Goal: Find contact information: Find contact information

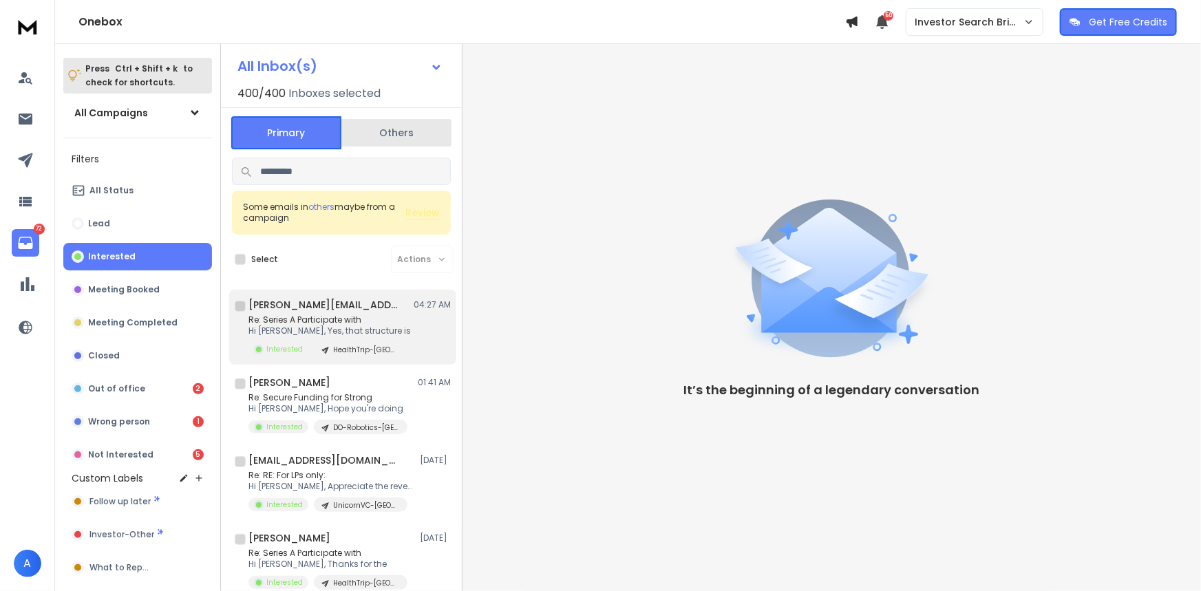
click at [357, 312] on div "garvit@pravegavc.com 04:27 AM Re: Series A Participate with Hi Garvit, Yes, tha…" at bounding box center [349, 327] width 202 height 59
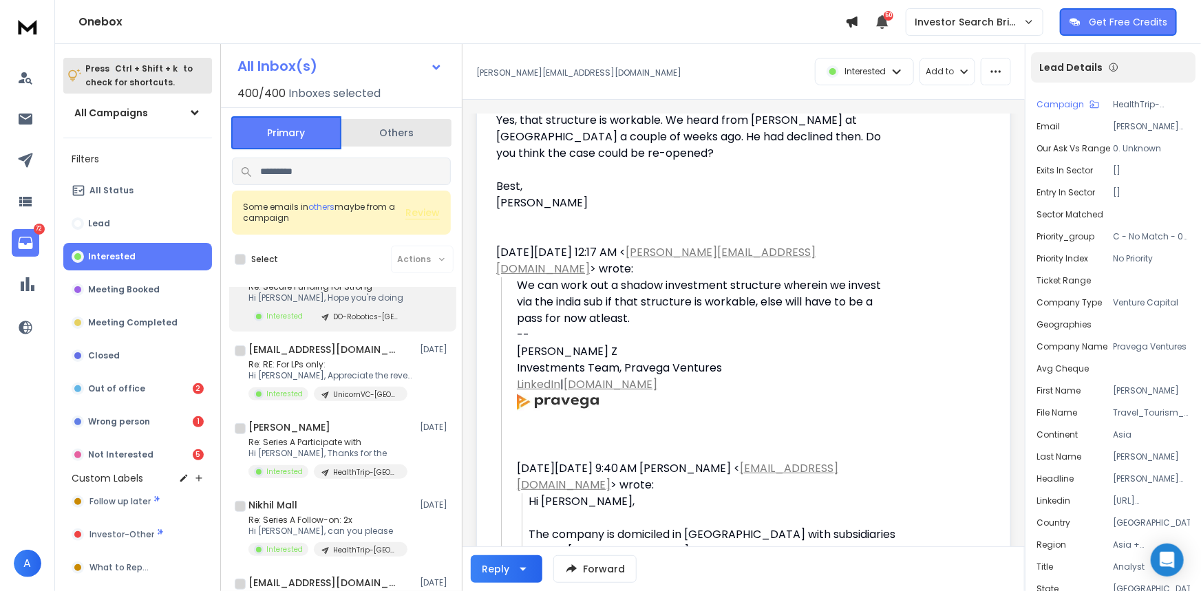
scroll to position [125, 0]
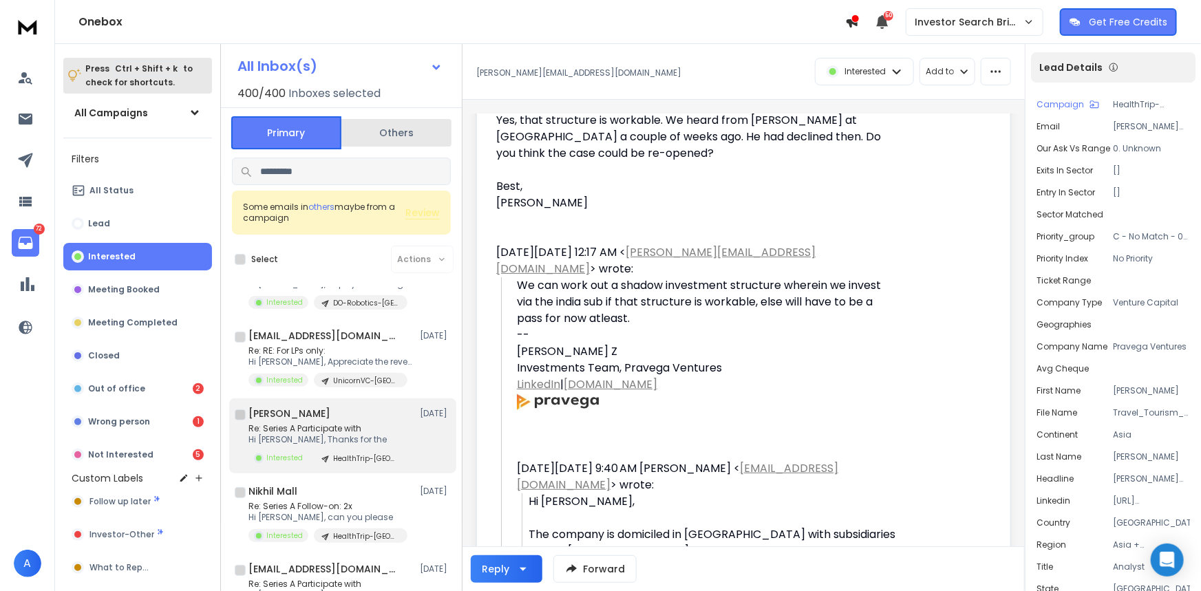
click at [359, 427] on p "Re: Series A Participate with" at bounding box center [327, 428] width 159 height 11
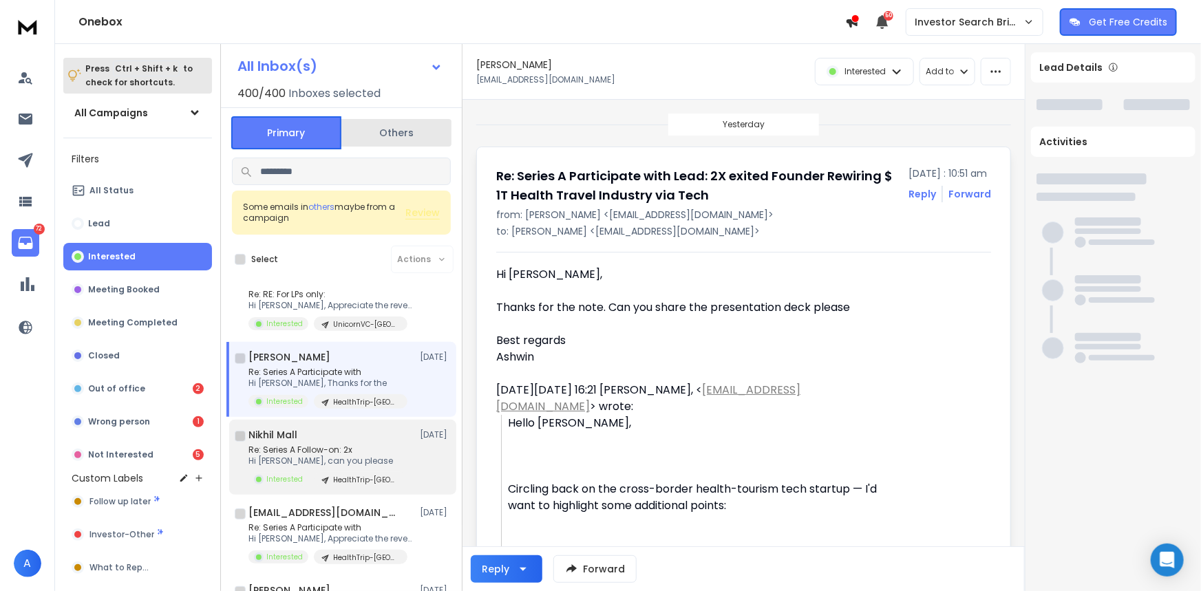
scroll to position [187, 0]
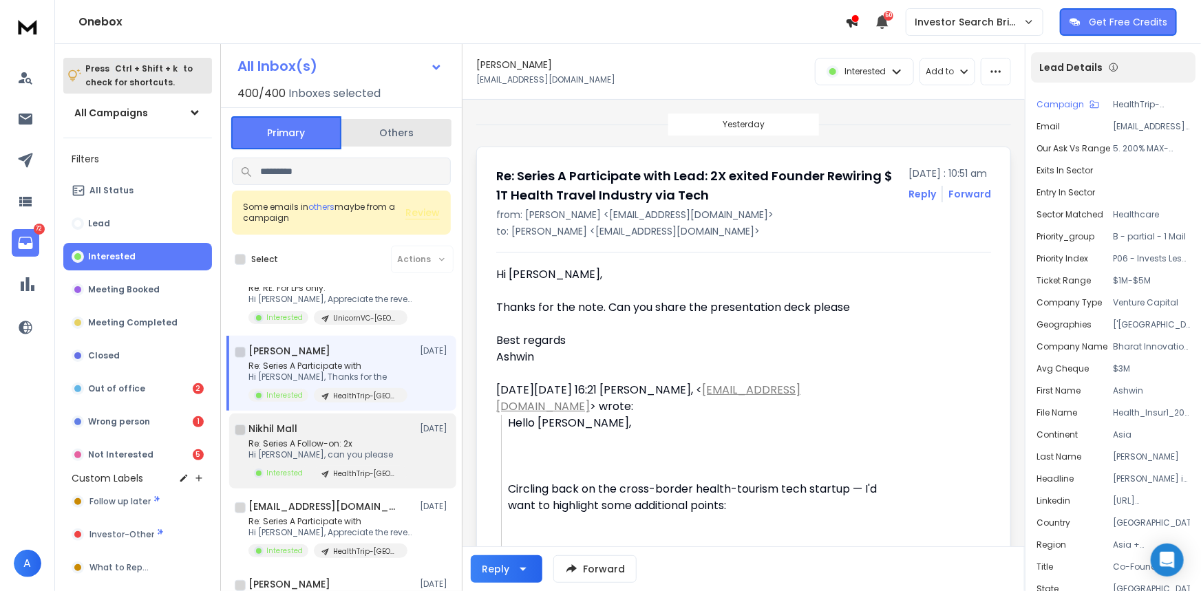
click at [358, 451] on p "Hi [PERSON_NAME], can you please" at bounding box center [327, 454] width 159 height 11
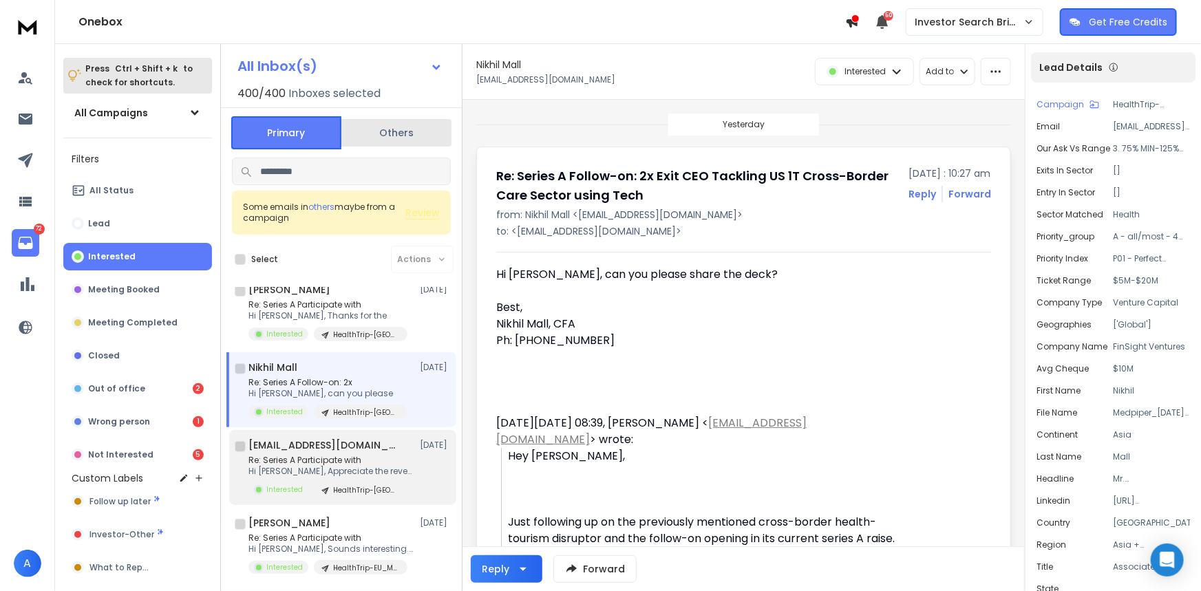
scroll to position [250, 0]
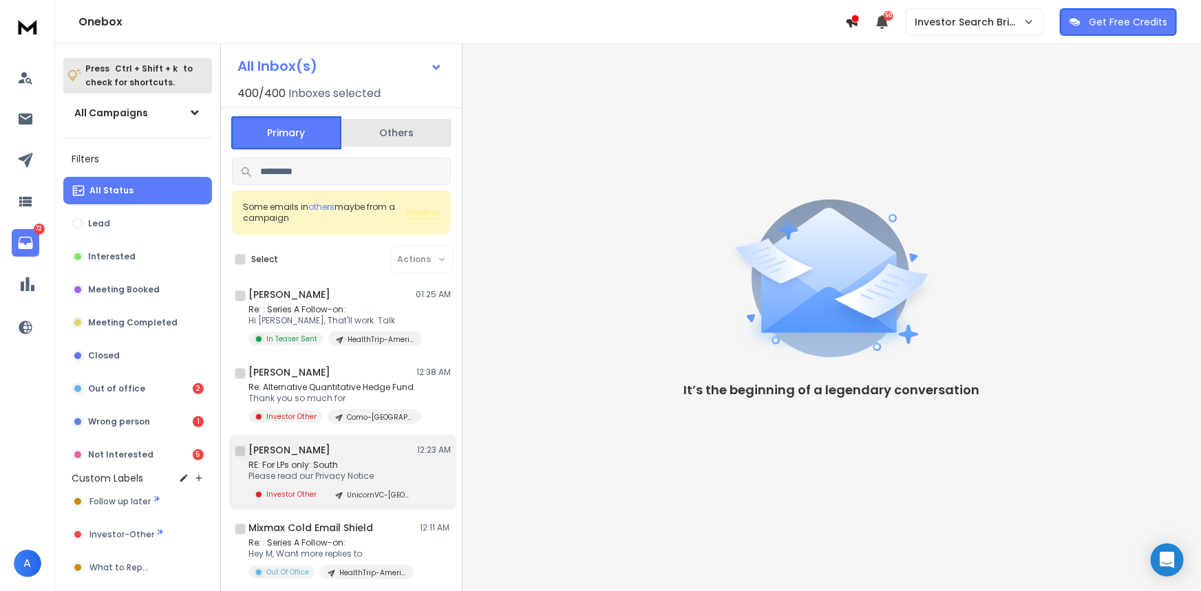
scroll to position [187, 0]
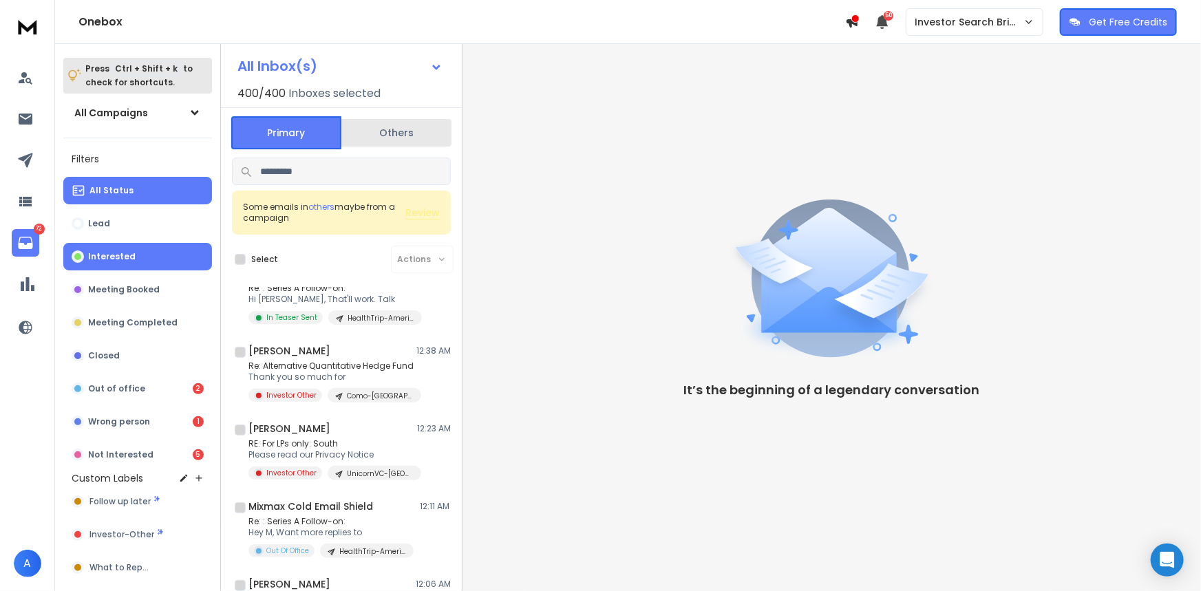
click at [120, 259] on p "Interested" at bounding box center [111, 256] width 47 height 11
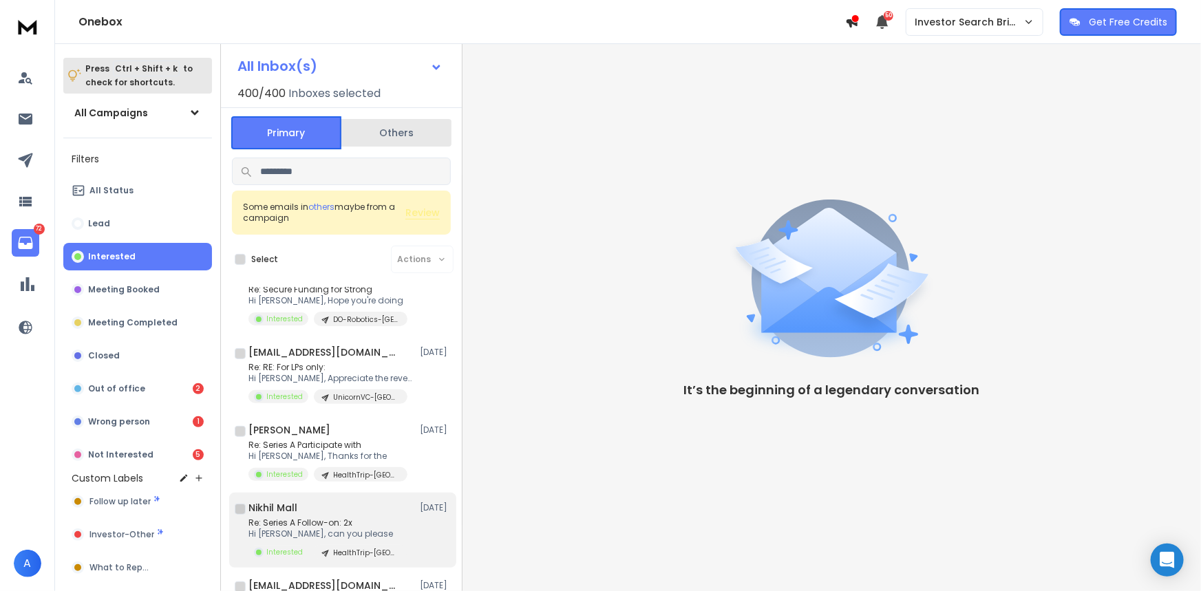
scroll to position [125, 0]
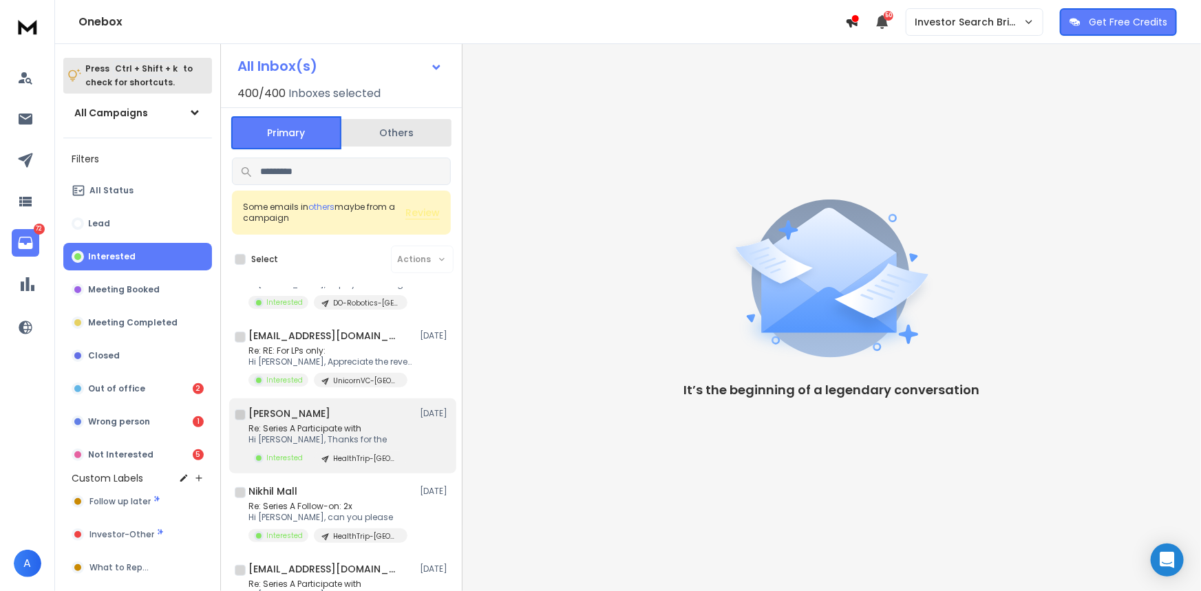
click at [334, 437] on p "Hi [PERSON_NAME], Thanks for the" at bounding box center [327, 439] width 159 height 11
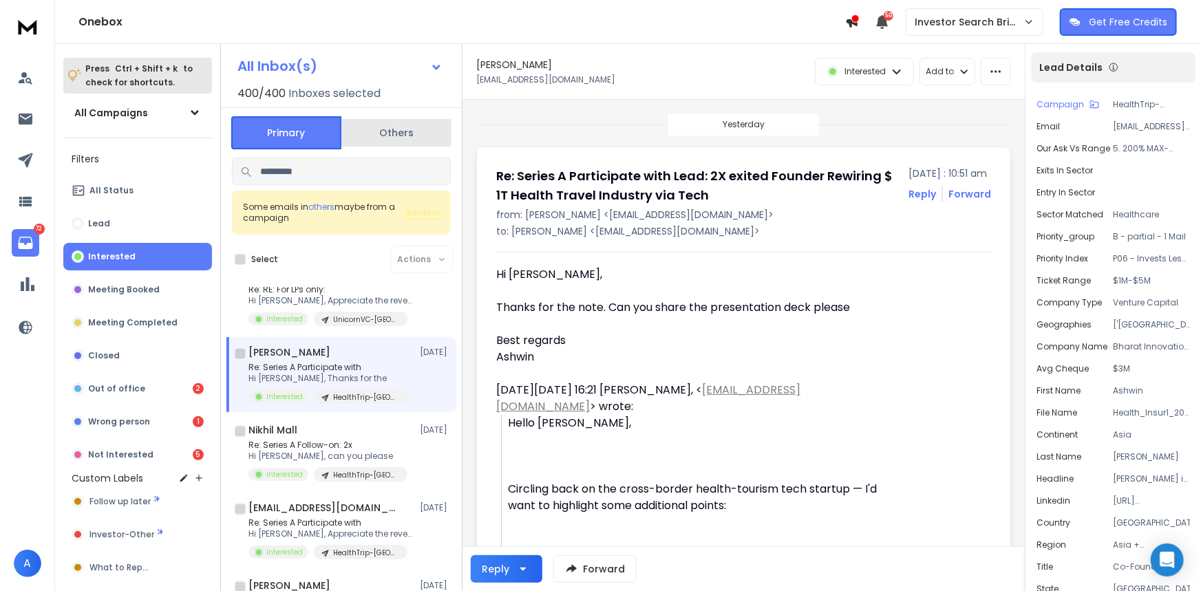
scroll to position [187, 0]
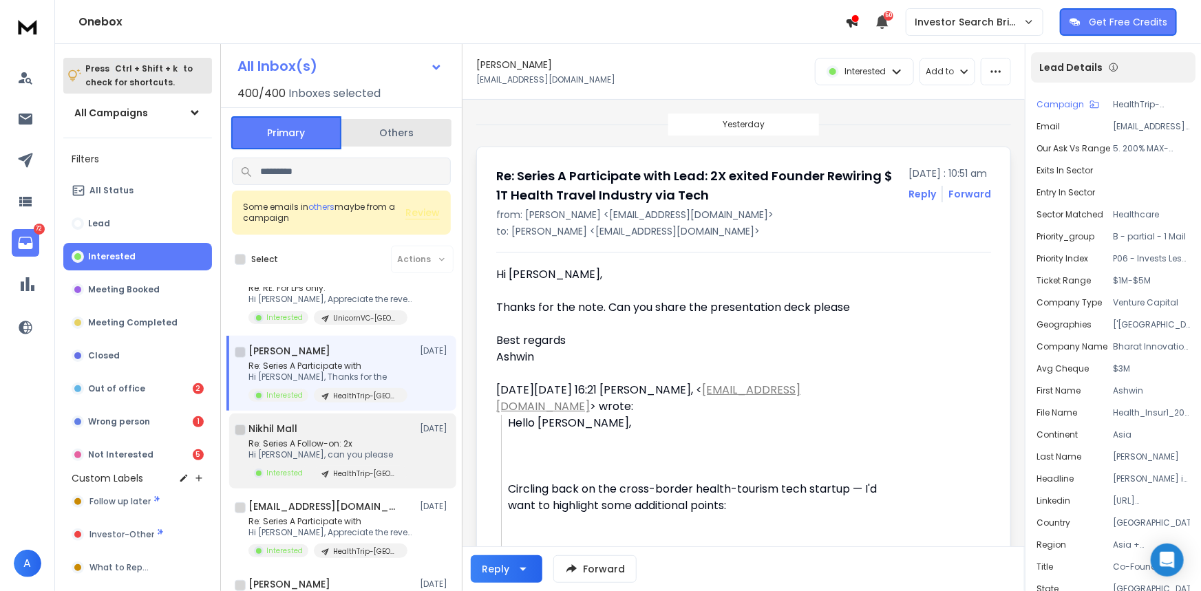
click at [301, 438] on p "Re: Series A Follow-on: 2x" at bounding box center [327, 443] width 159 height 11
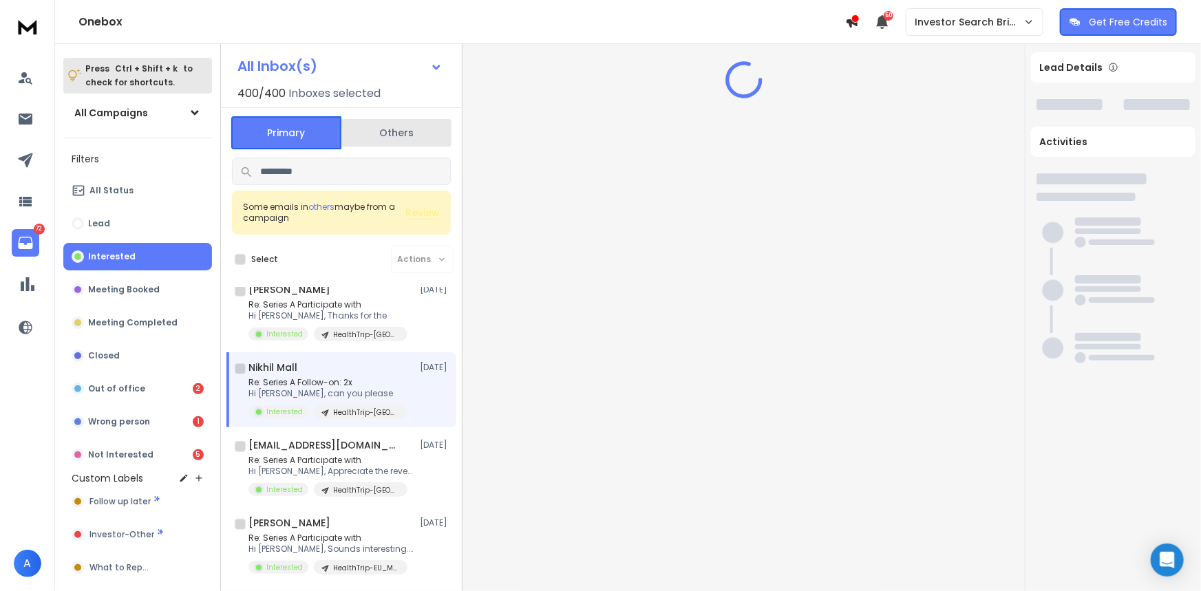
scroll to position [250, 0]
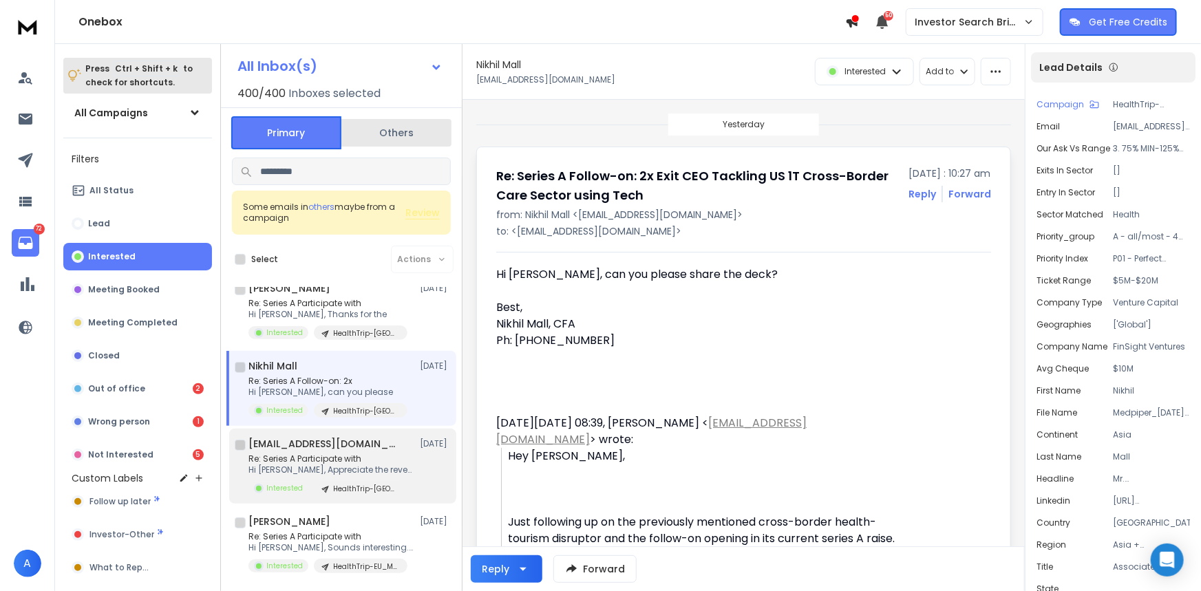
click at [304, 449] on h1 "[EMAIL_ADDRESS][DOMAIN_NAME]" at bounding box center [323, 444] width 151 height 14
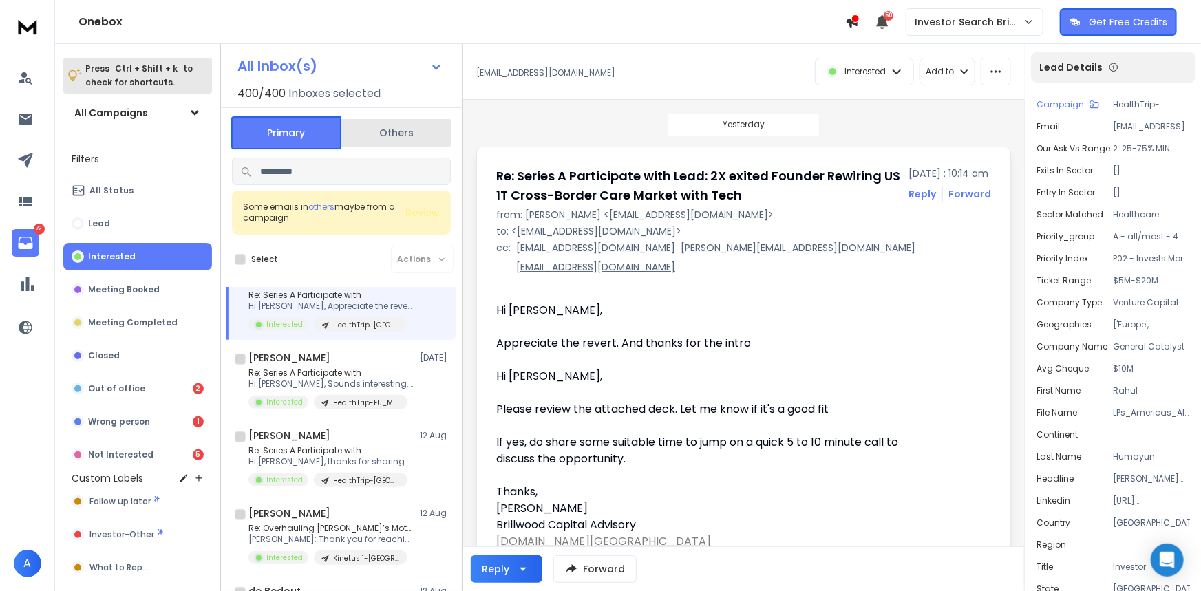
scroll to position [438, 0]
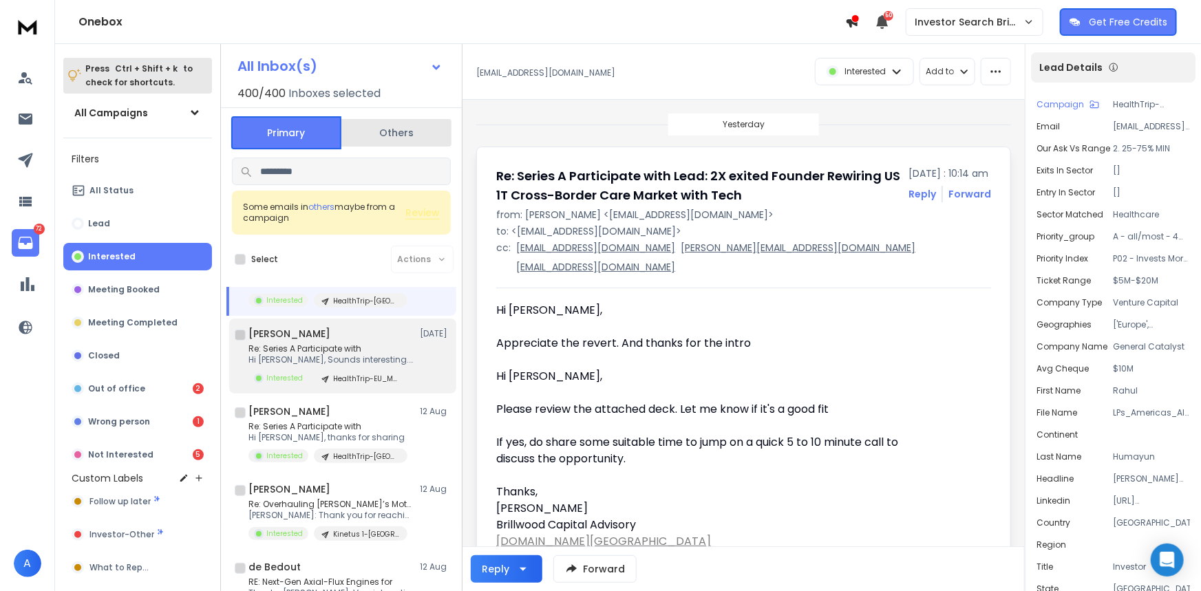
click at [344, 337] on div "[PERSON_NAME] [DATE]" at bounding box center [349, 334] width 202 height 14
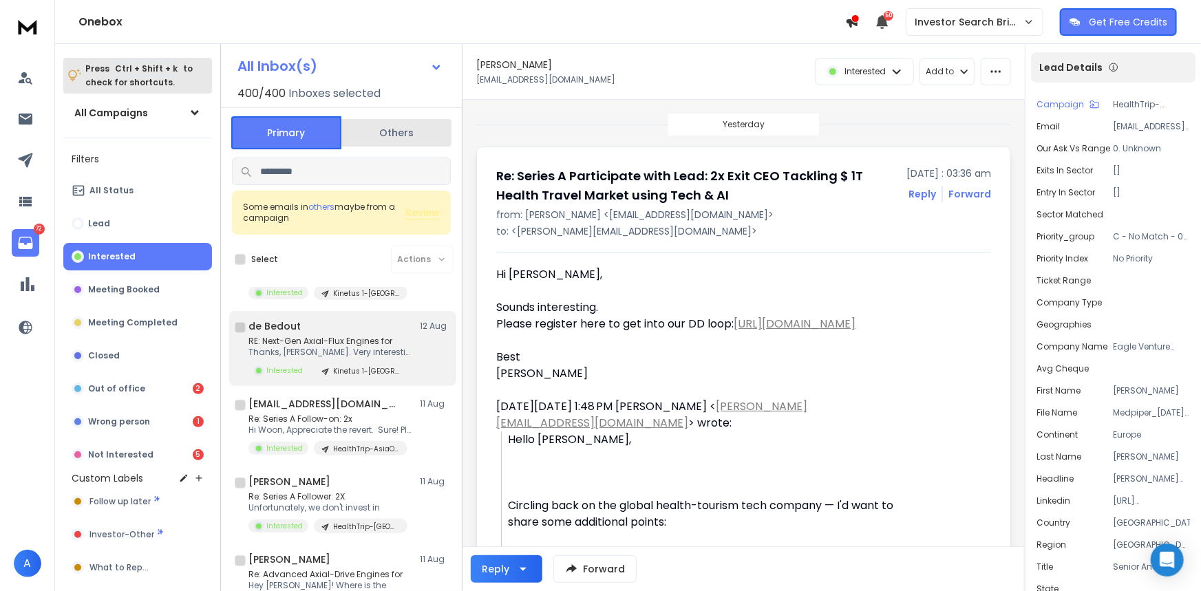
scroll to position [688, 0]
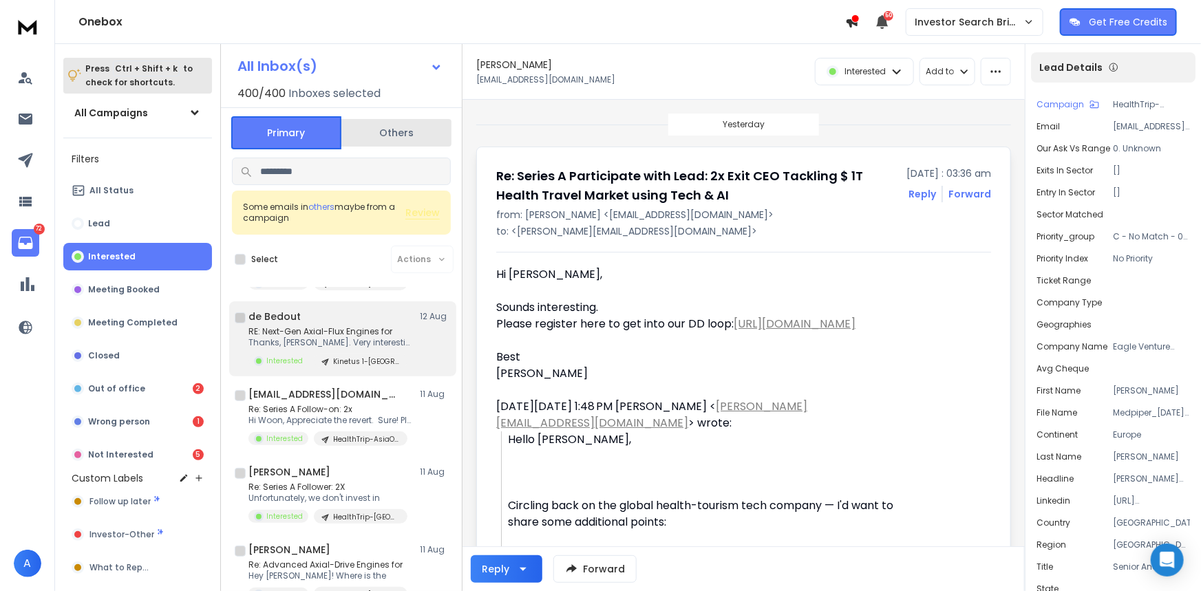
click at [353, 315] on div "de Bedout [DATE]" at bounding box center [349, 317] width 202 height 14
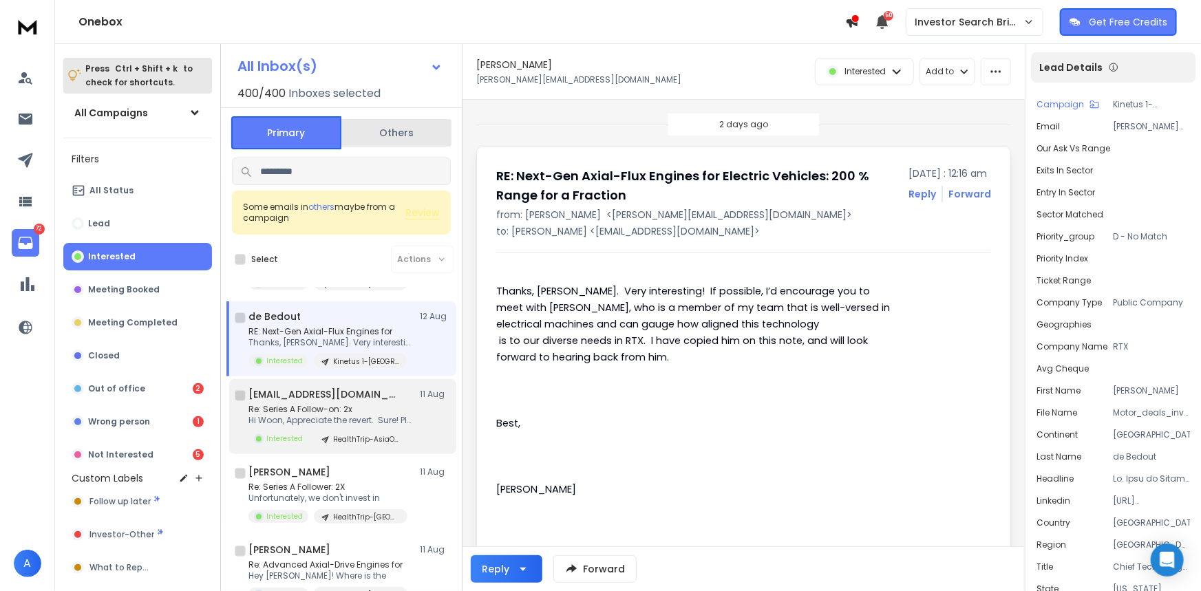
click at [357, 399] on h1 "[EMAIL_ADDRESS][DOMAIN_NAME]" at bounding box center [323, 394] width 151 height 14
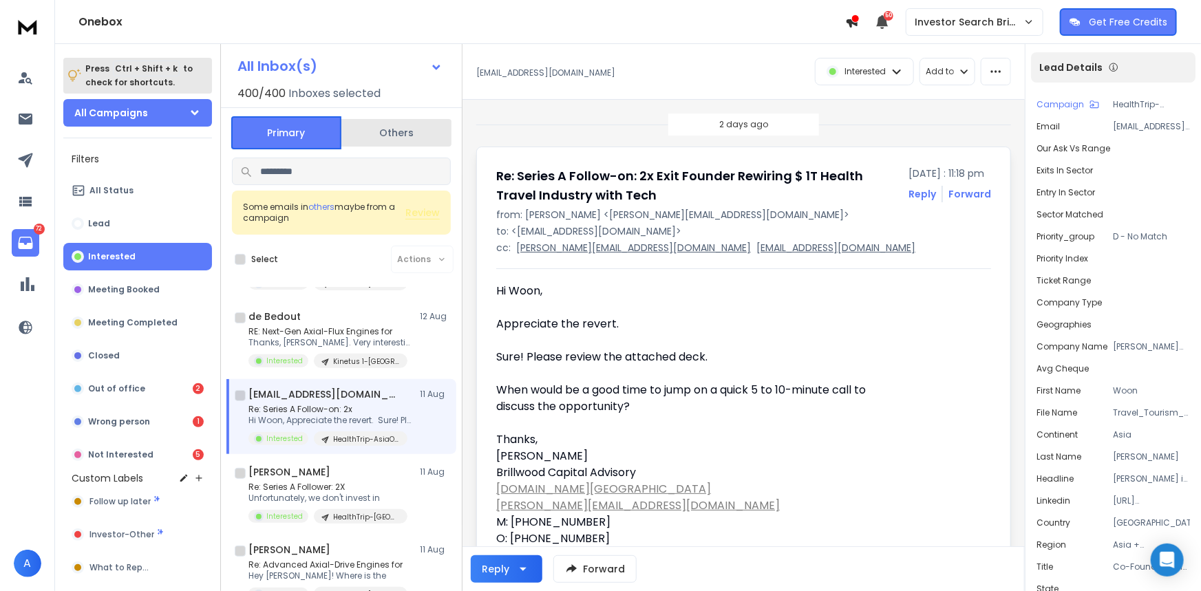
click at [136, 112] on h1 "All Campaigns" at bounding box center [111, 113] width 74 height 14
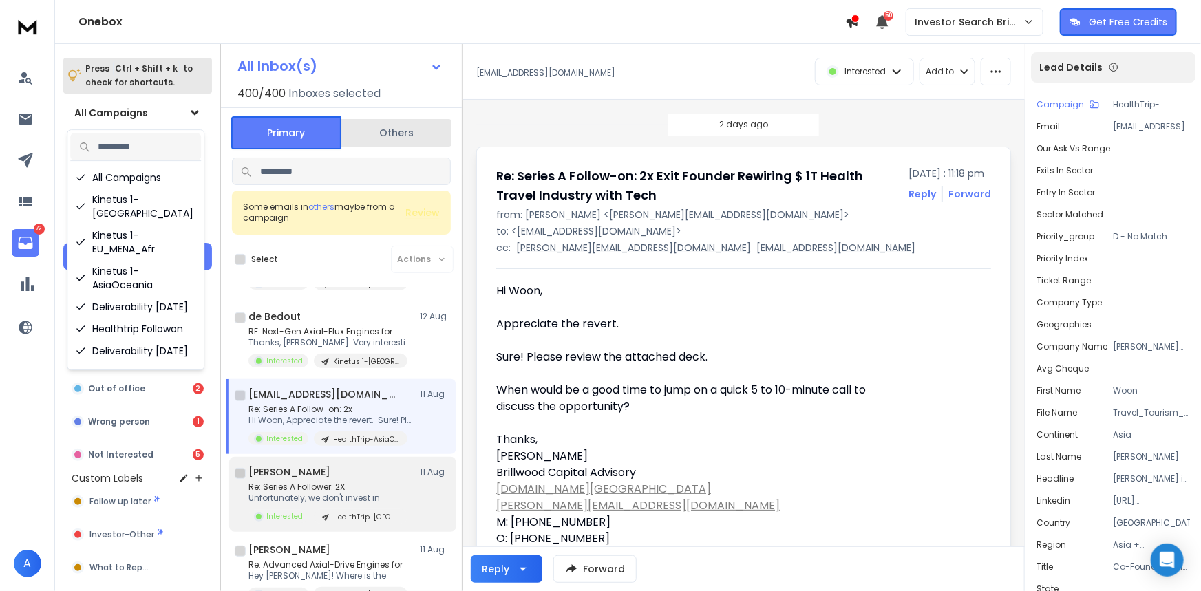
click at [352, 489] on p "Re: Series A Follower: 2X" at bounding box center [327, 487] width 159 height 11
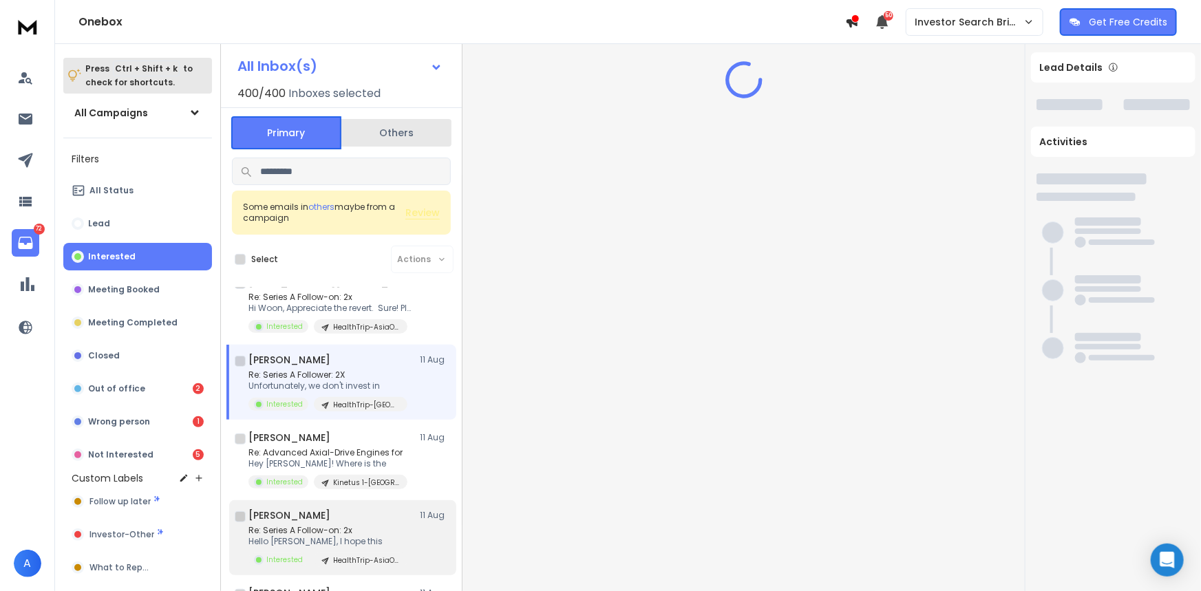
scroll to position [813, 0]
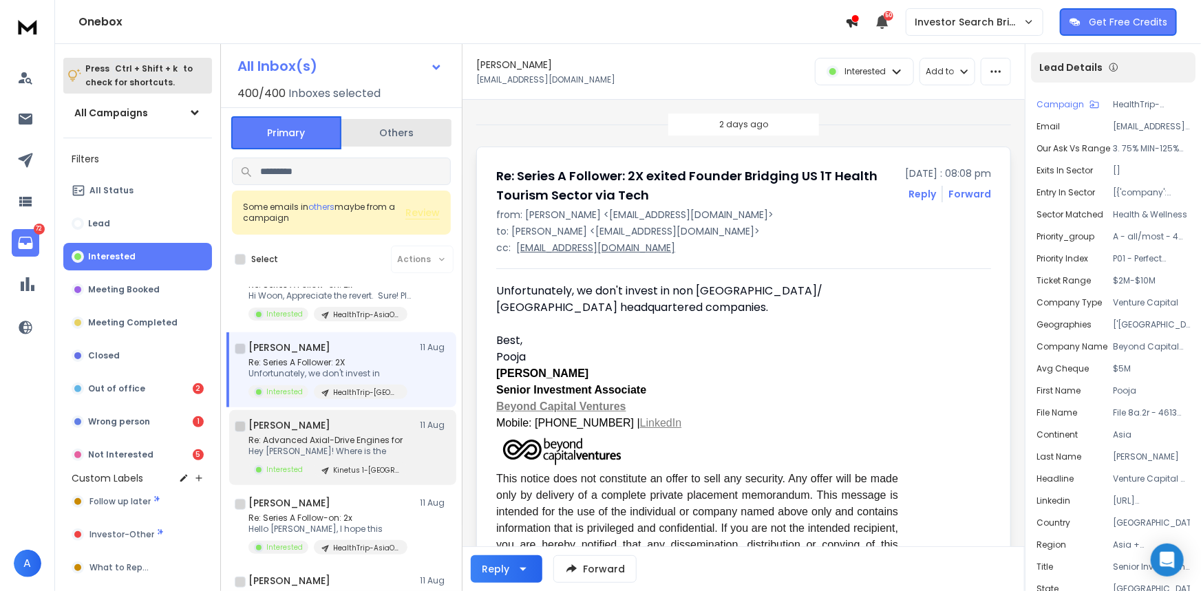
click at [346, 443] on p "Re: Advanced Axial-Drive Engines for" at bounding box center [327, 440] width 159 height 11
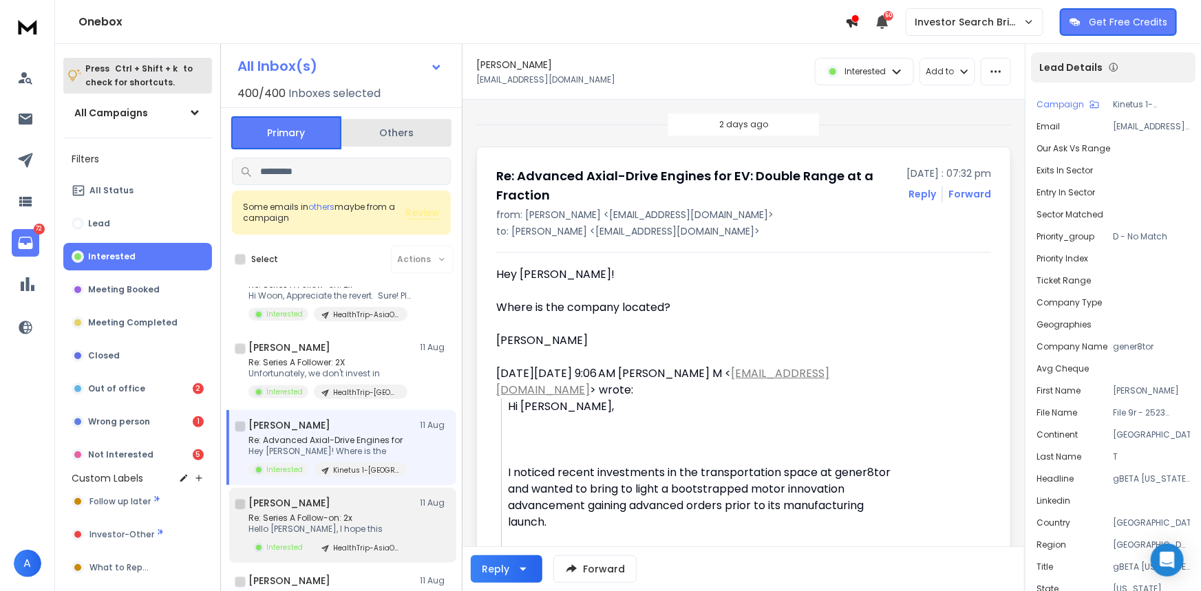
click at [387, 518] on p "Re: Series A Follow-on: 2x" at bounding box center [327, 518] width 159 height 11
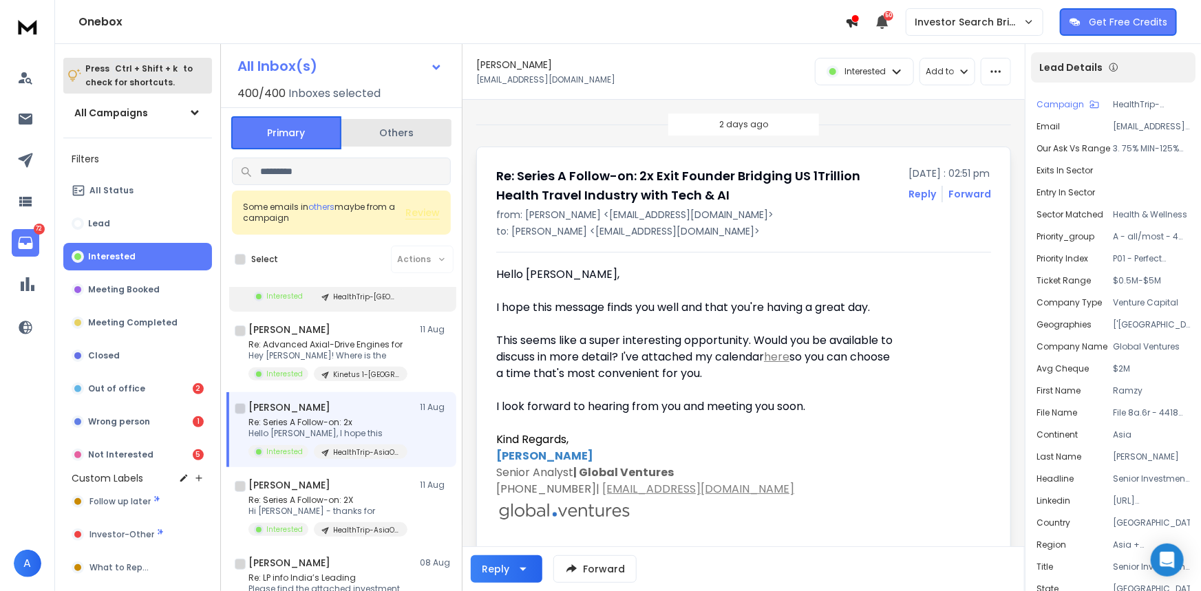
scroll to position [938, 0]
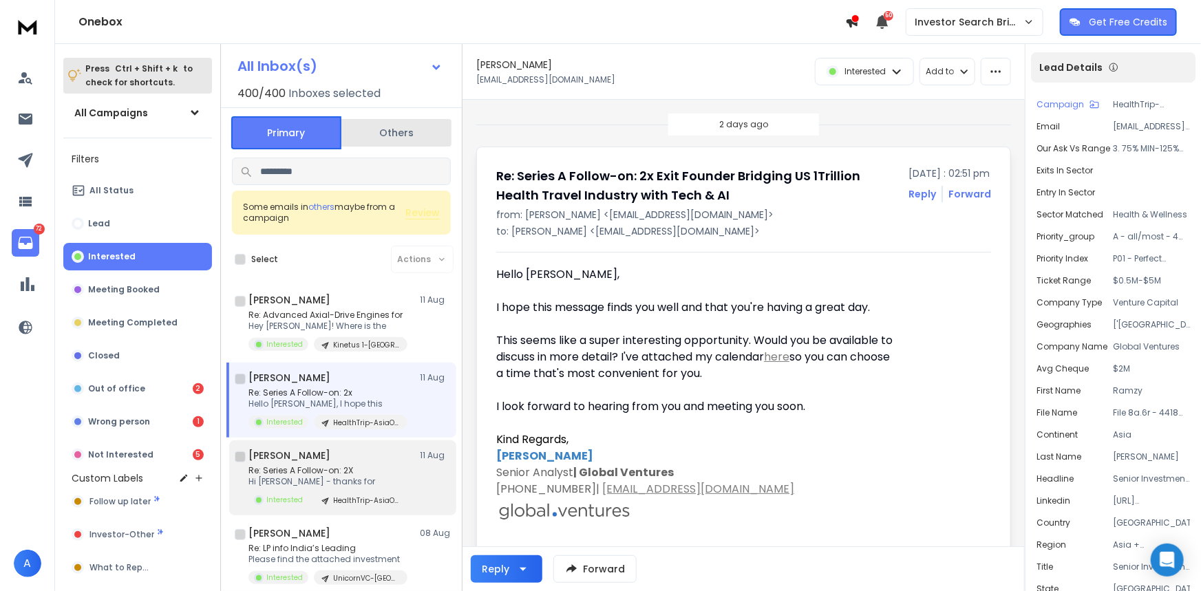
click at [337, 467] on p "Re: Series A Follow-on: 2X" at bounding box center [327, 470] width 159 height 11
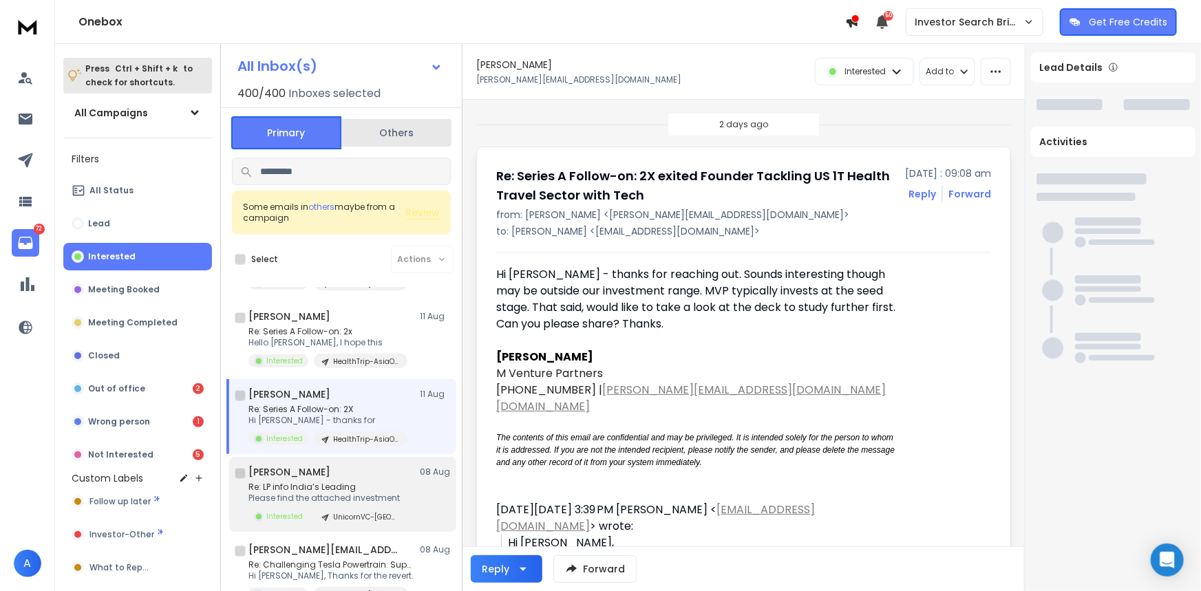
scroll to position [1001, 0]
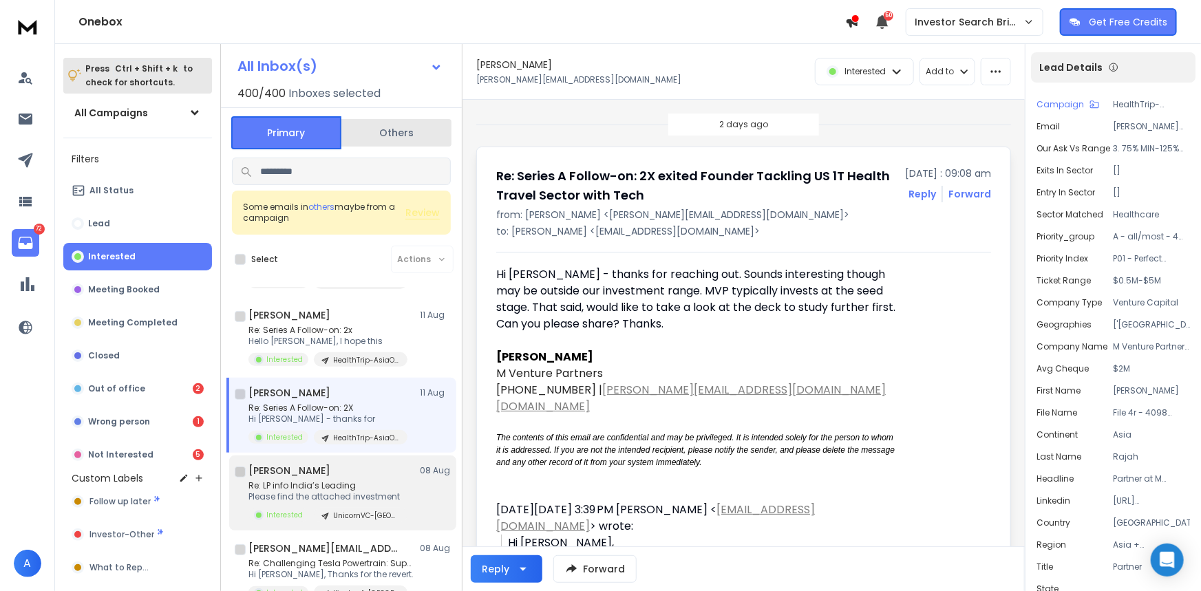
click at [334, 480] on p "Re: LP info India’s Leading" at bounding box center [327, 485] width 159 height 11
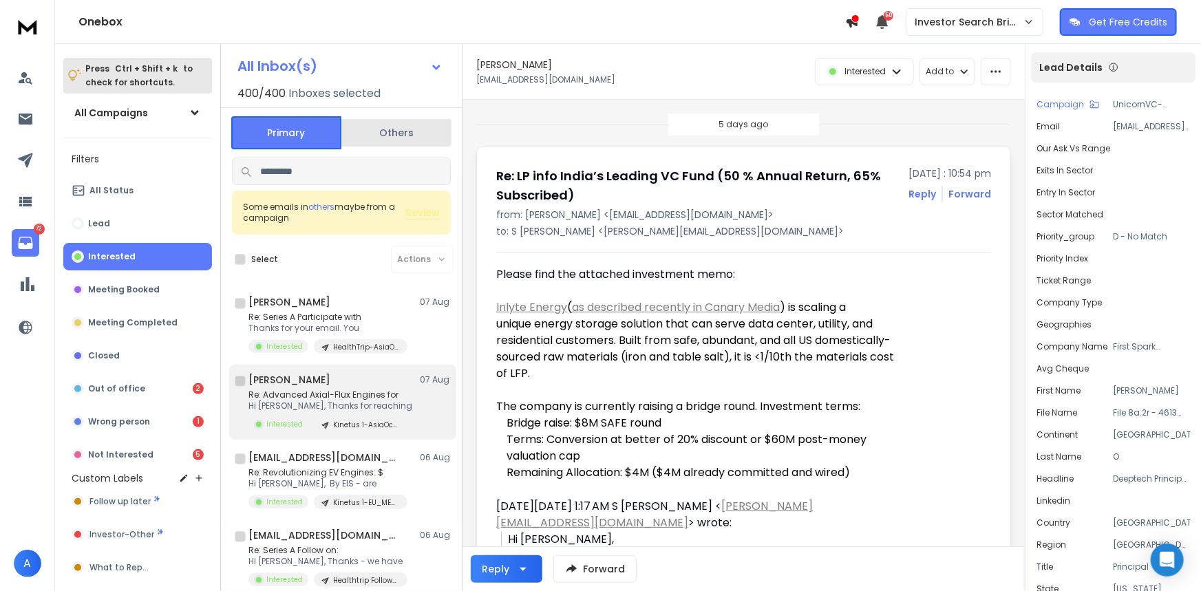
scroll to position [1438, 0]
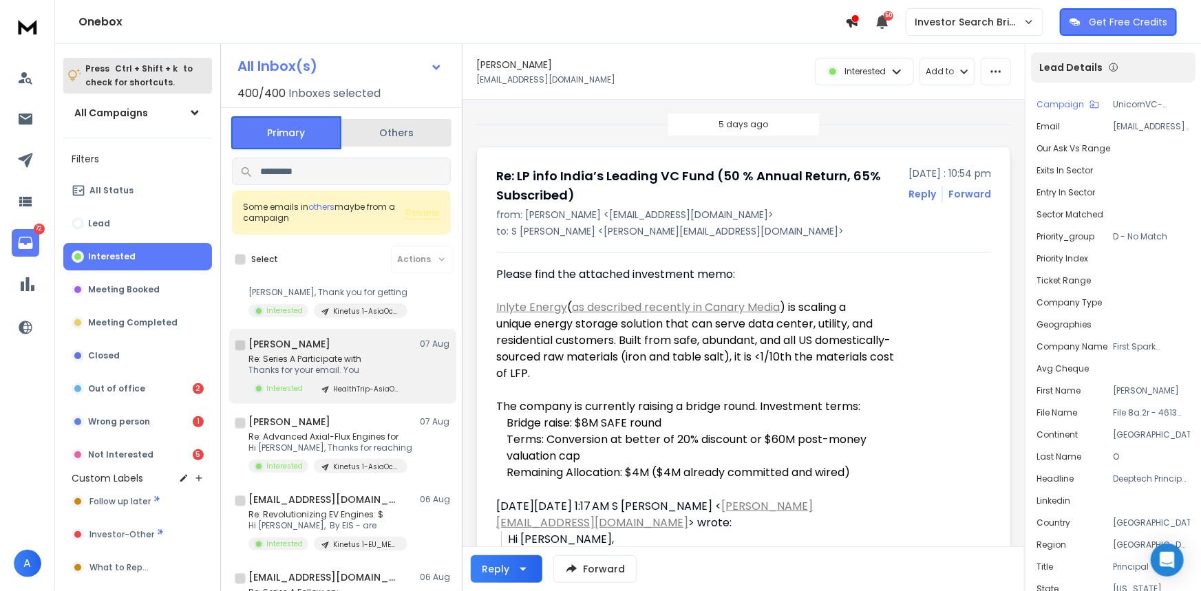
click at [334, 369] on p "Thanks for your email. You" at bounding box center [327, 370] width 159 height 11
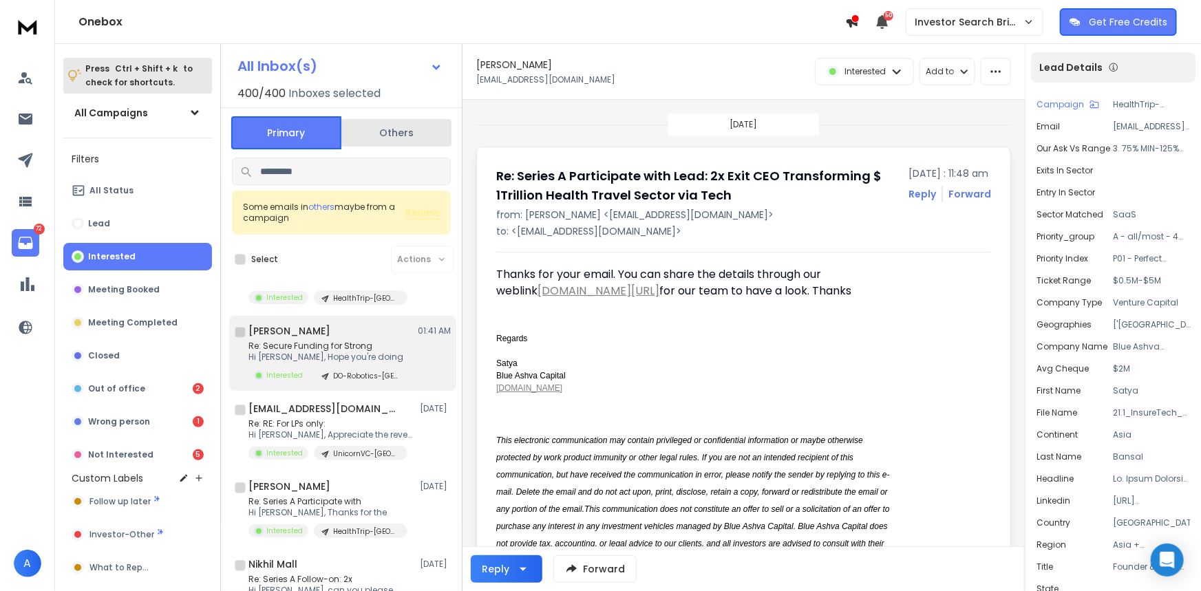
scroll to position [0, 0]
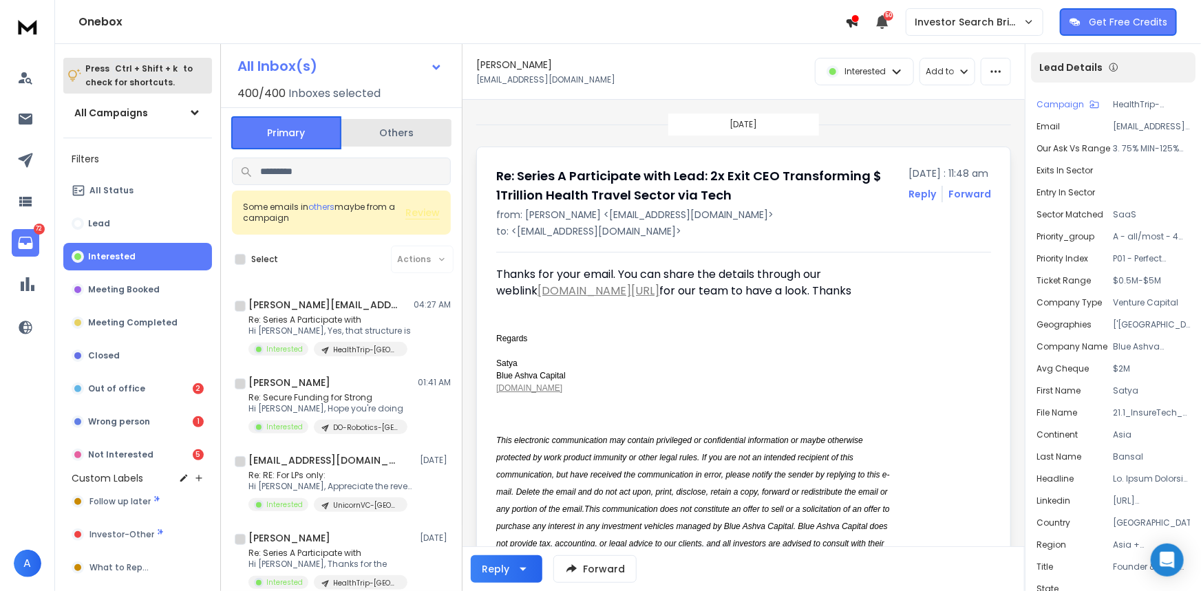
paste input "**********"
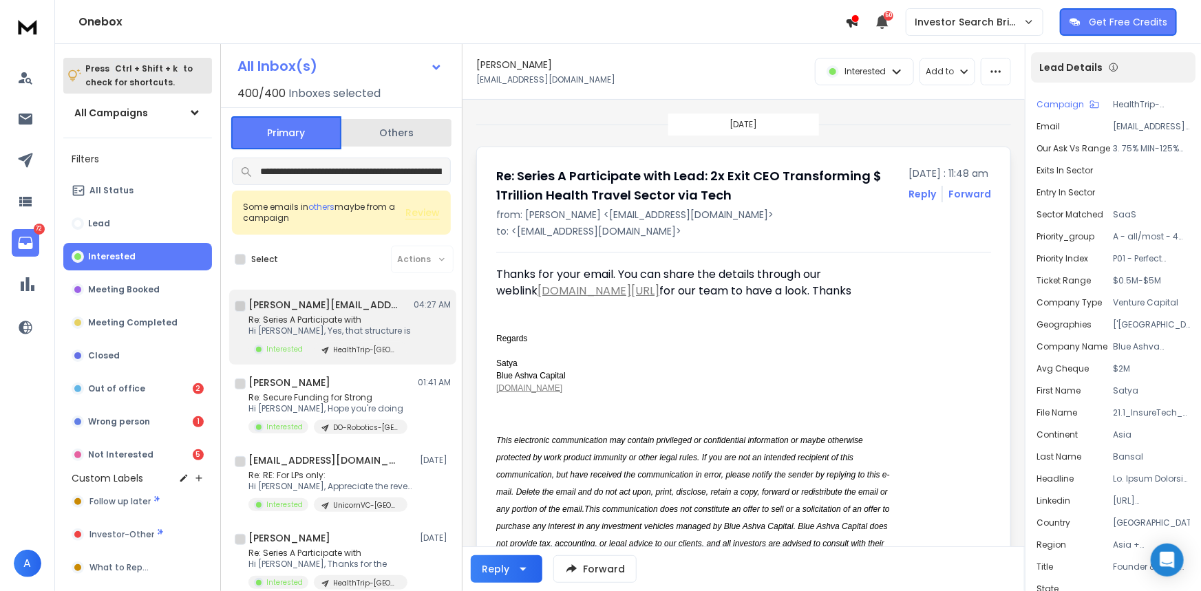
scroll to position [0, 169]
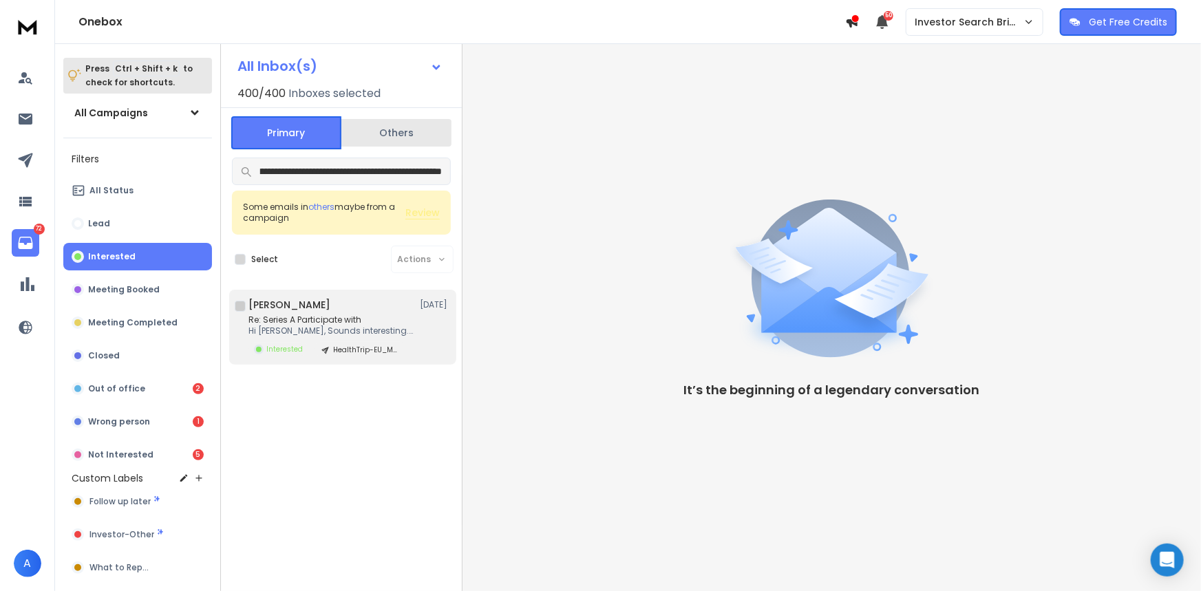
type input "**********"
click at [368, 308] on div "[PERSON_NAME] [DATE]" at bounding box center [349, 305] width 202 height 14
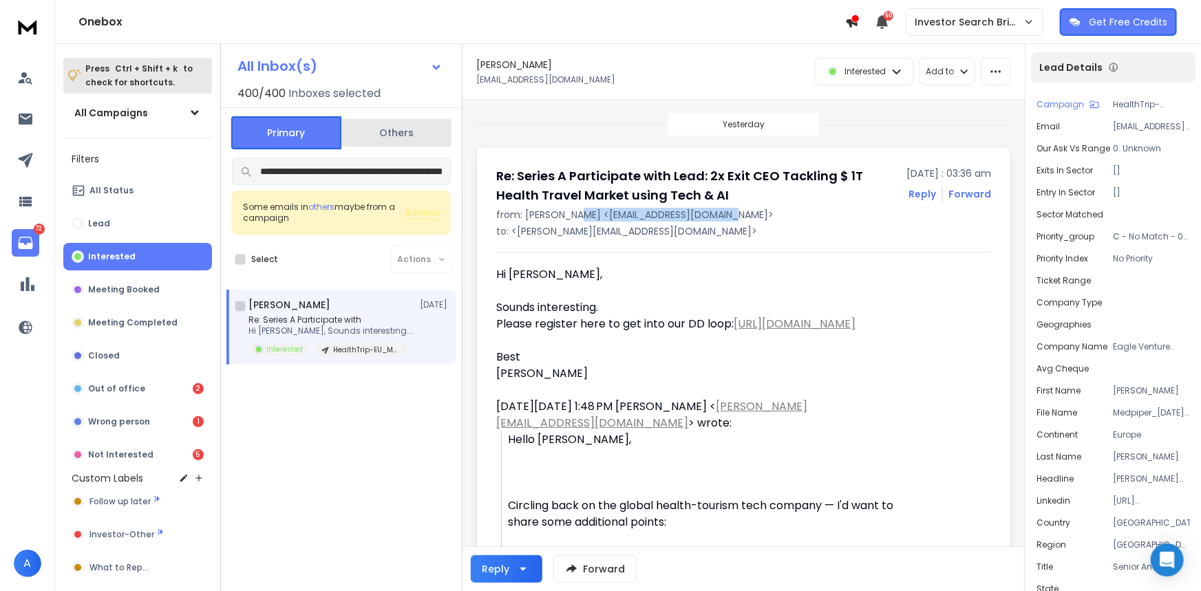
drag, startPoint x: 577, startPoint y: 213, endPoint x: 736, endPoint y: 220, distance: 159.8
click at [736, 220] on p "from: [PERSON_NAME] <[EMAIL_ADDRESS][DOMAIN_NAME]>" at bounding box center [743, 215] width 495 height 14
copy p "[EMAIL_ADDRESS][DOMAIN_NAME]"
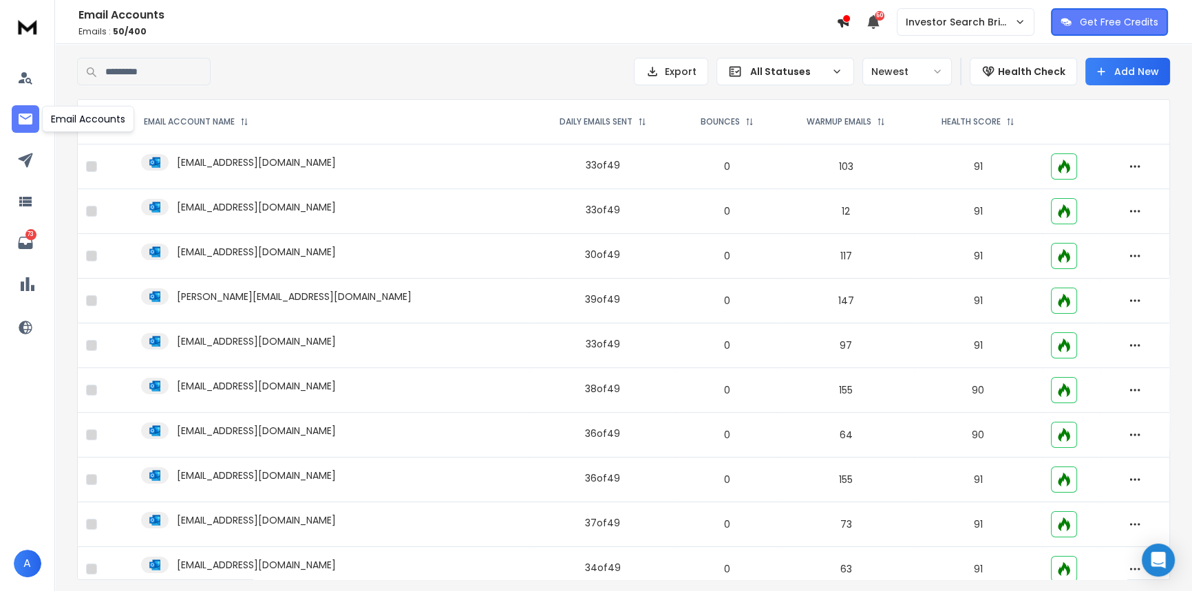
click at [28, 112] on icon at bounding box center [25, 119] width 17 height 17
click at [32, 248] on icon at bounding box center [25, 243] width 17 height 17
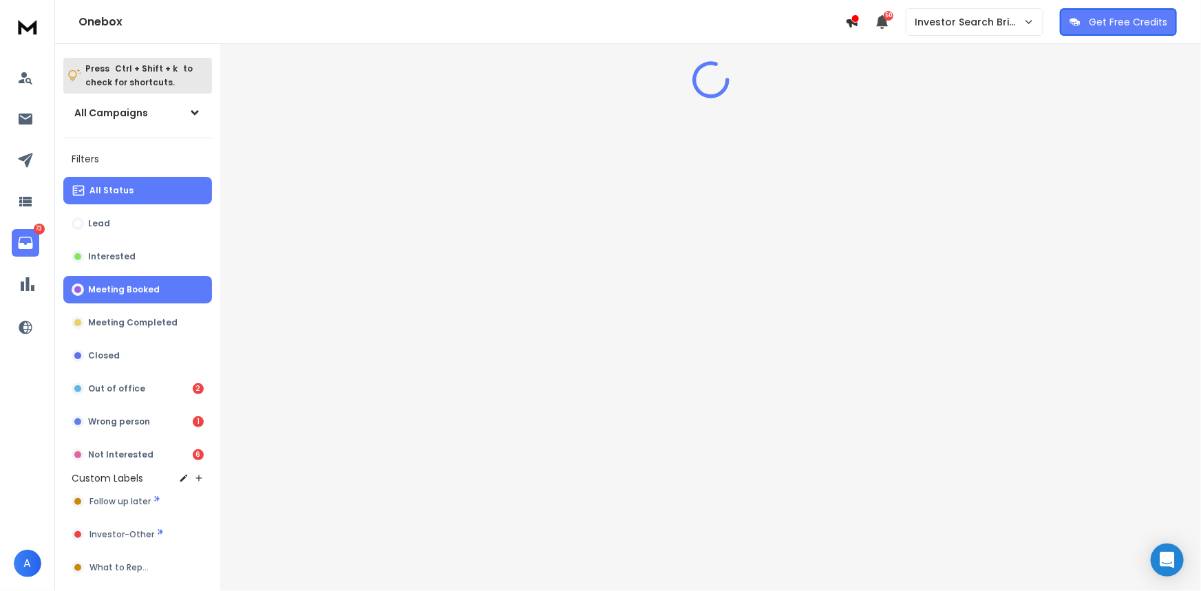
click at [143, 289] on p "Meeting Booked" at bounding box center [124, 289] width 72 height 11
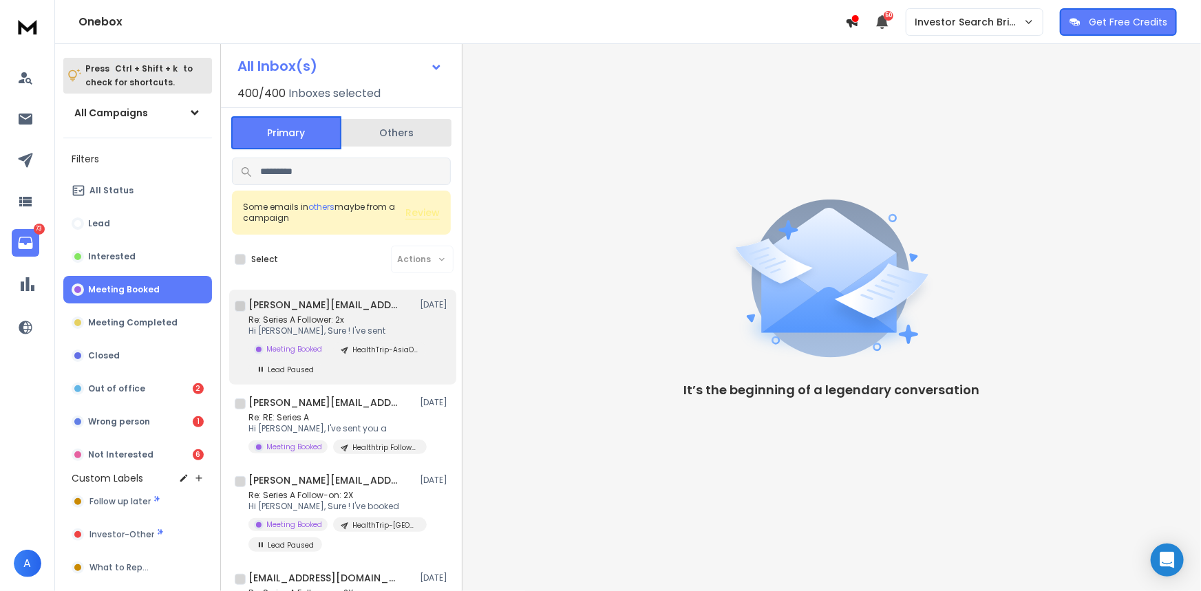
click at [357, 301] on h1 "[PERSON_NAME][EMAIL_ADDRESS][DOMAIN_NAME]" at bounding box center [323, 305] width 151 height 14
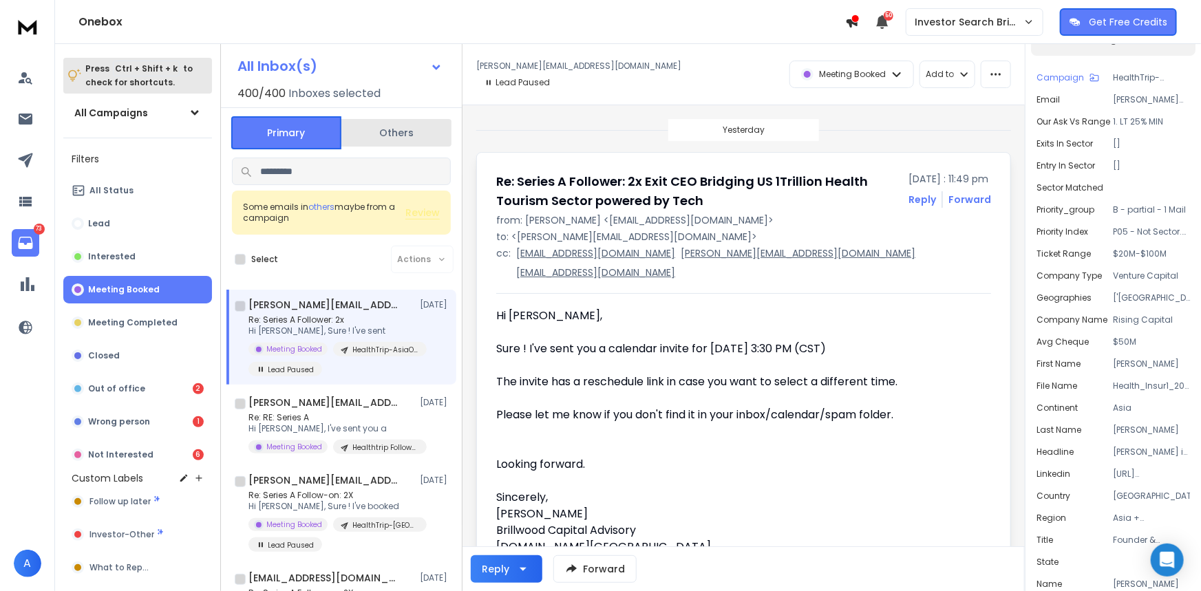
scroll to position [62, 0]
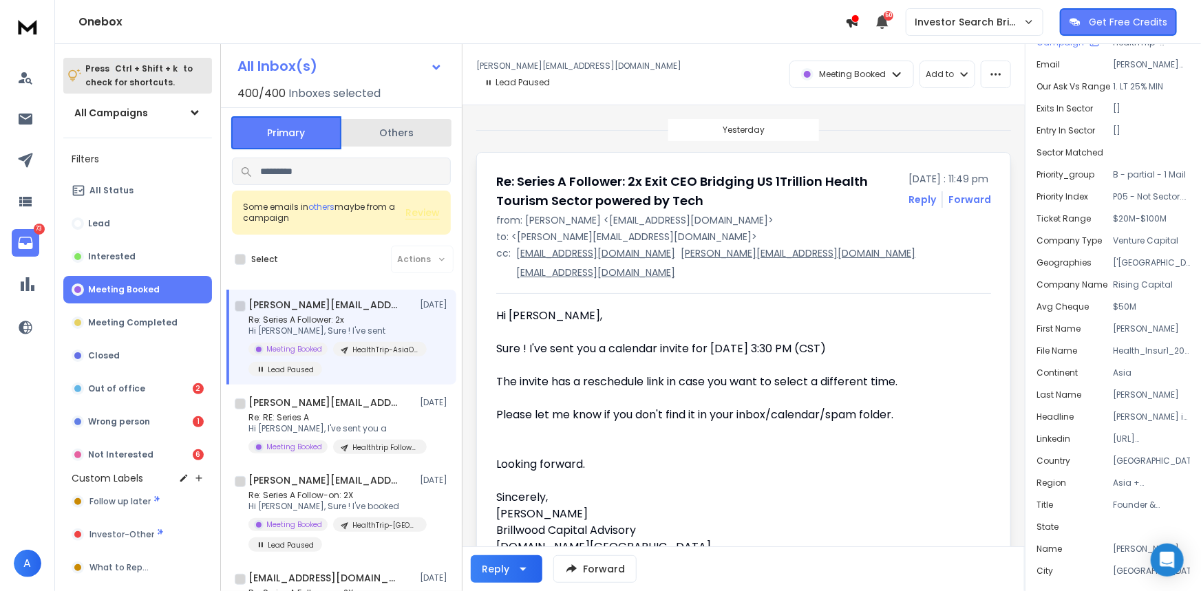
click at [273, 167] on input at bounding box center [341, 172] width 219 height 28
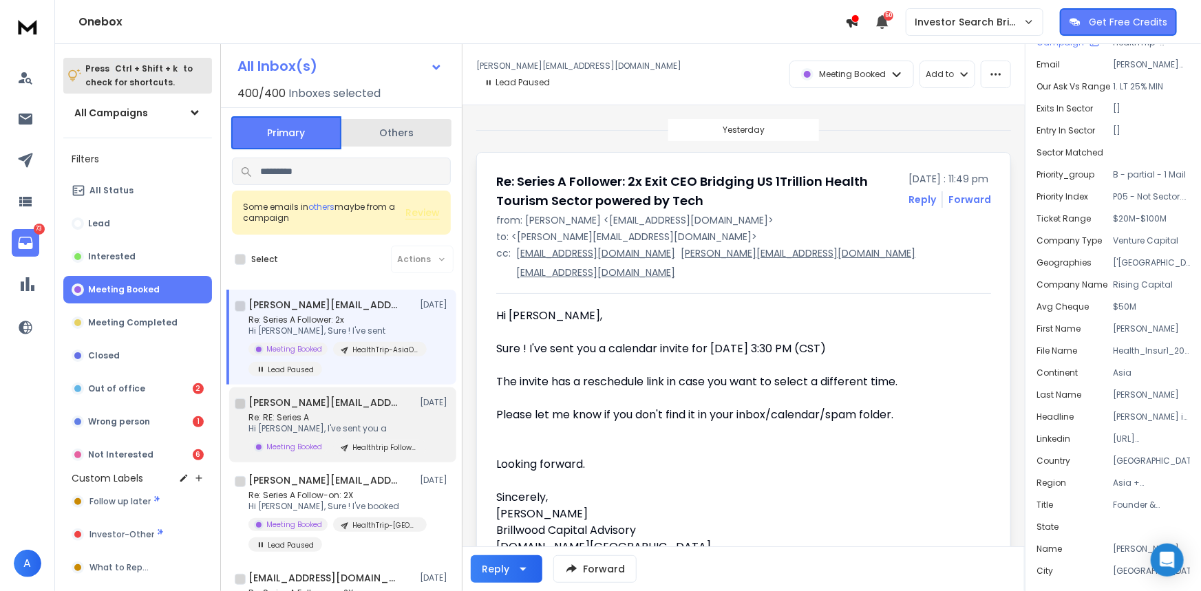
click at [319, 398] on h1 "[PERSON_NAME][EMAIL_ADDRESS][PERSON_NAME][DOMAIN_NAME]" at bounding box center [323, 403] width 151 height 14
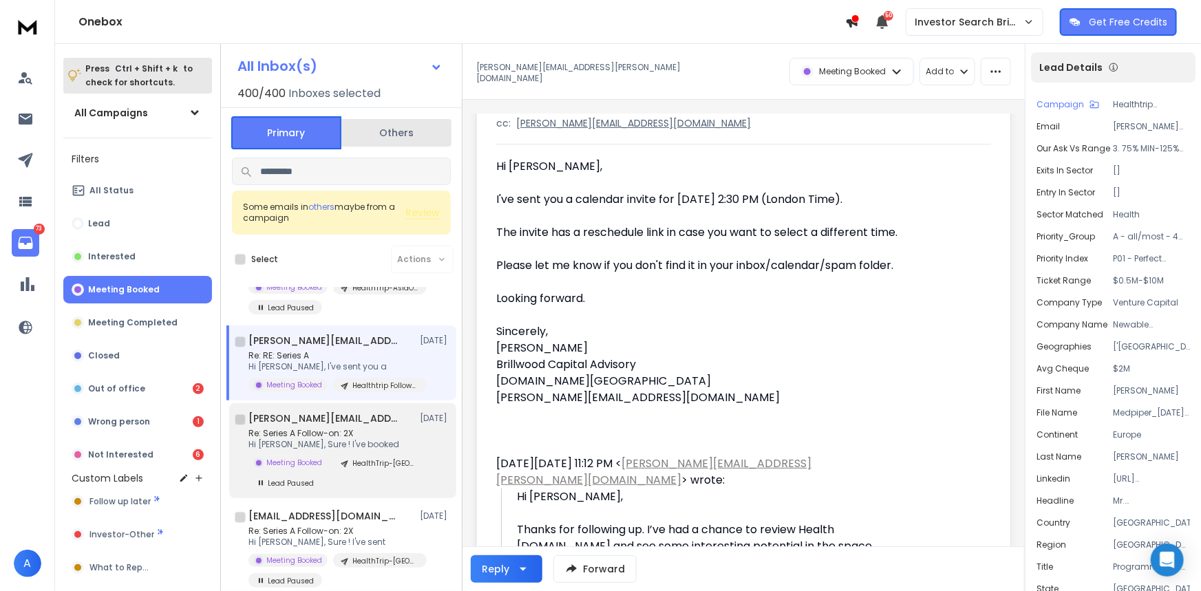
click at [357, 436] on p "Re: Series A Follow-on: 2X" at bounding box center [330, 433] width 165 height 11
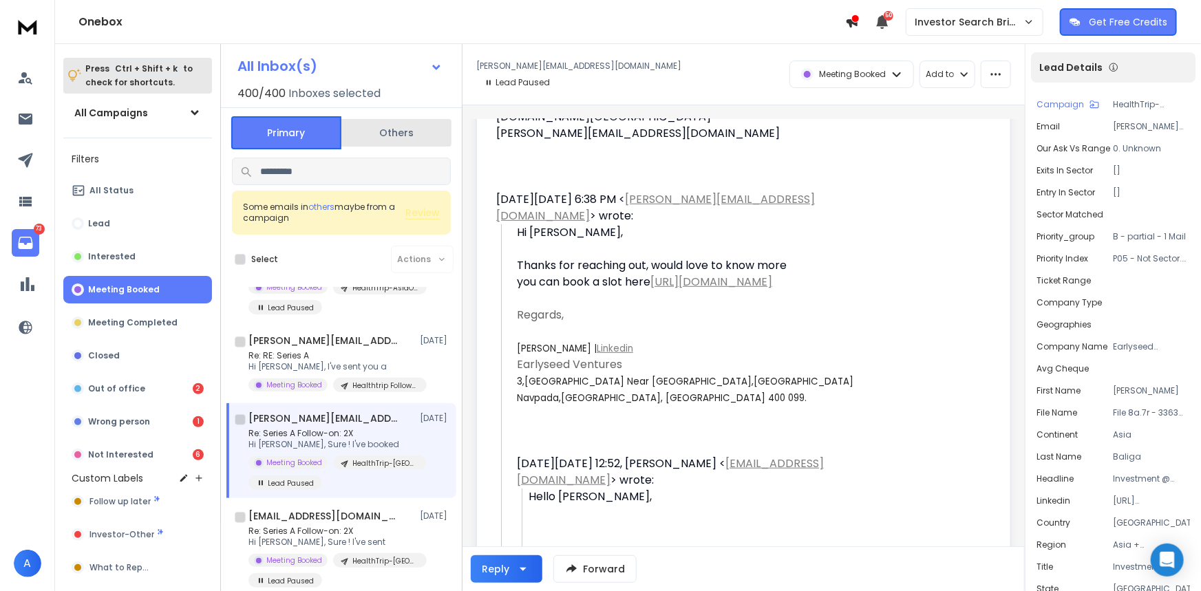
scroll to position [375, 0]
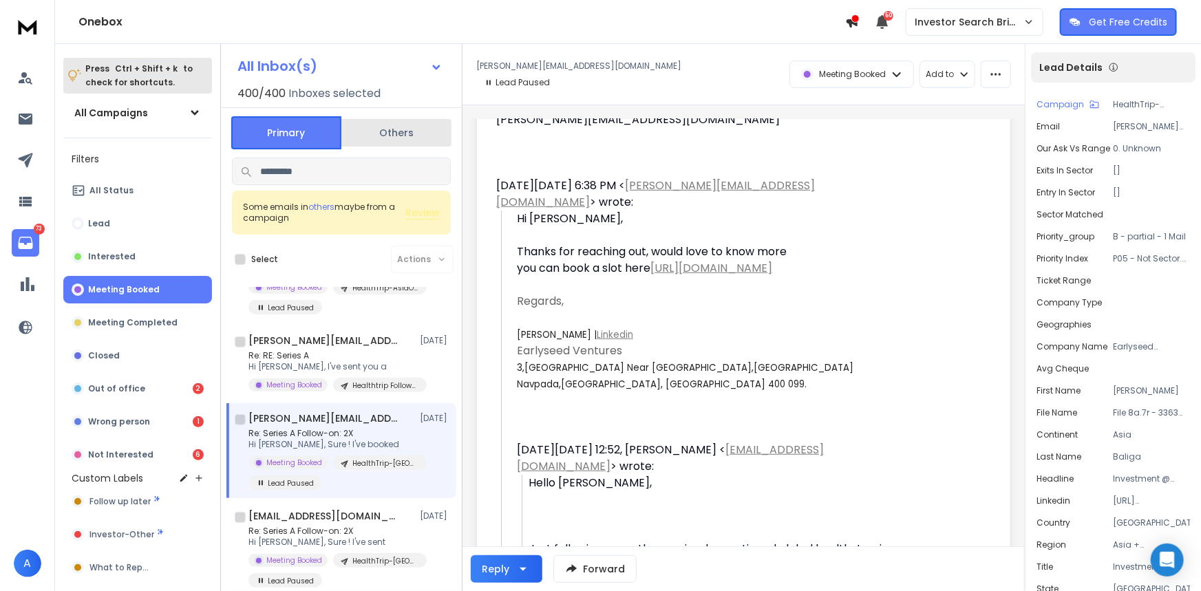
click at [668, 276] on link "https://calendar.app.google/veA6CuJ8ssaopFru6" at bounding box center [711, 268] width 122 height 16
